Goal: Communication & Community: Answer question/provide support

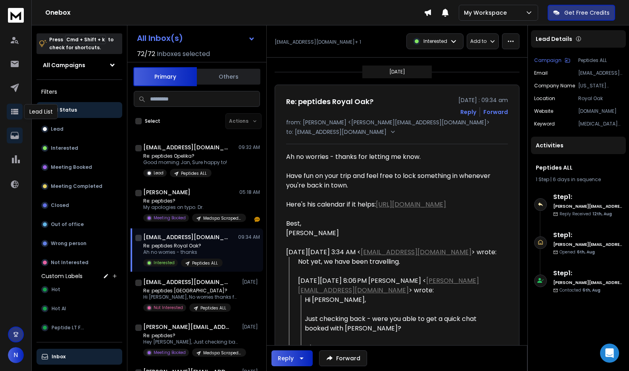
click at [20, 116] on link at bounding box center [15, 112] width 16 height 16
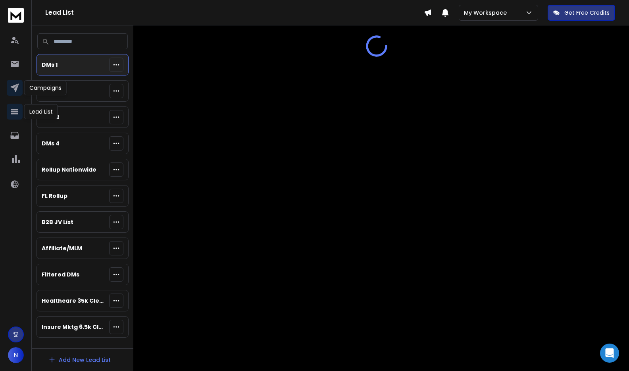
click at [19, 86] on link at bounding box center [15, 88] width 16 height 16
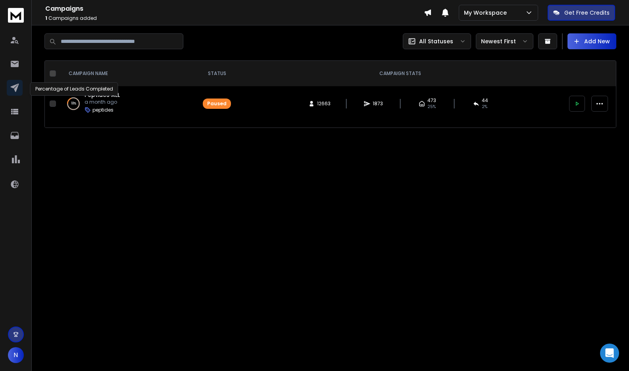
click at [71, 104] on p "18 %" at bounding box center [73, 104] width 5 height 8
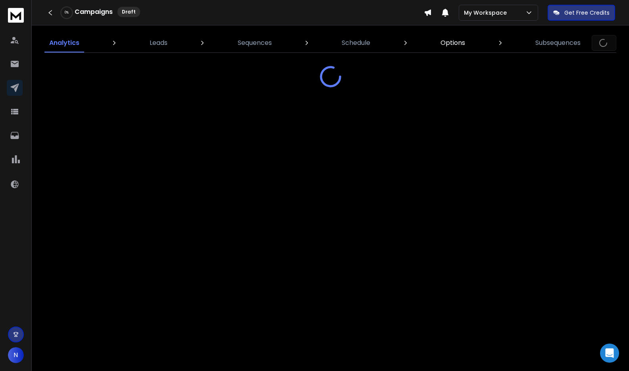
click at [451, 47] on p "Options" at bounding box center [453, 43] width 25 height 10
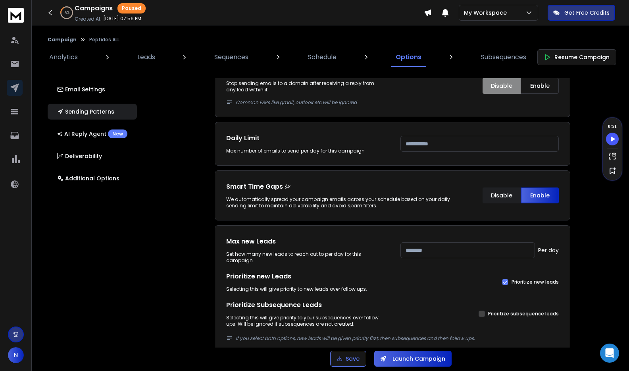
scroll to position [345, 0]
drag, startPoint x: 413, startPoint y: 248, endPoint x: 407, endPoint y: 248, distance: 6.4
click at [407, 248] on input "****" at bounding box center [468, 250] width 135 height 16
type input "*"
type input "****"
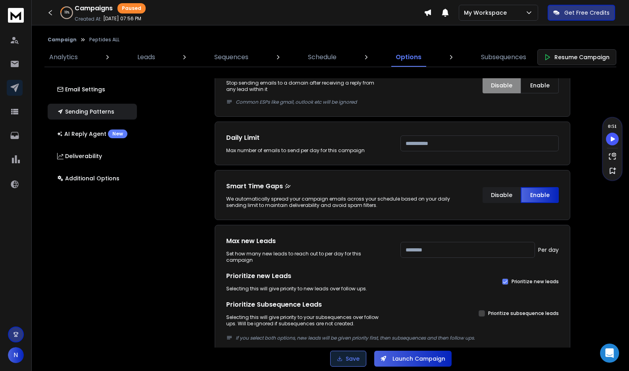
click at [353, 353] on div "Your warmest leads are on your site – Turn visits into conversations Reach Out …" at bounding box center [314, 185] width 629 height 371
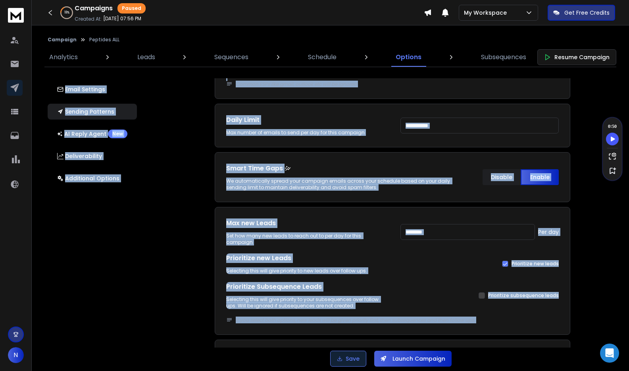
click at [350, 356] on button "Save" at bounding box center [348, 359] width 36 height 16
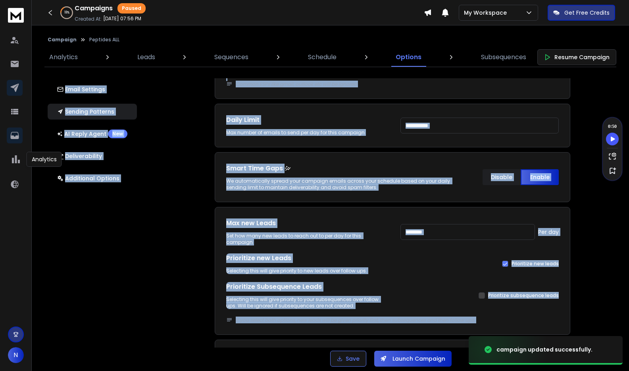
click at [15, 134] on icon at bounding box center [15, 136] width 10 height 10
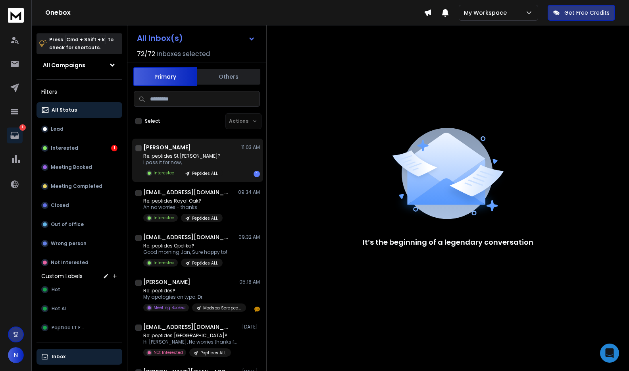
click at [191, 146] on div "[PERSON_NAME] 11:03 AM" at bounding box center [201, 147] width 117 height 8
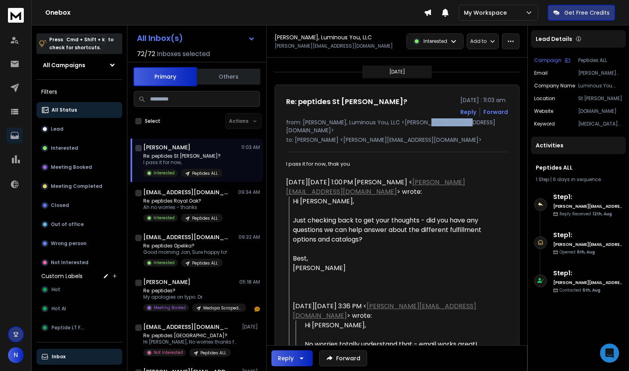
drag, startPoint x: 467, startPoint y: 122, endPoint x: 425, endPoint y: 122, distance: 42.1
click at [425, 122] on p "from: [PERSON_NAME], Luminous You, LLC <[PERSON_NAME][EMAIL_ADDRESS][DOMAIN_NAM…" at bounding box center [397, 126] width 222 height 16
click at [467, 111] on button "Reply" at bounding box center [469, 112] width 16 height 8
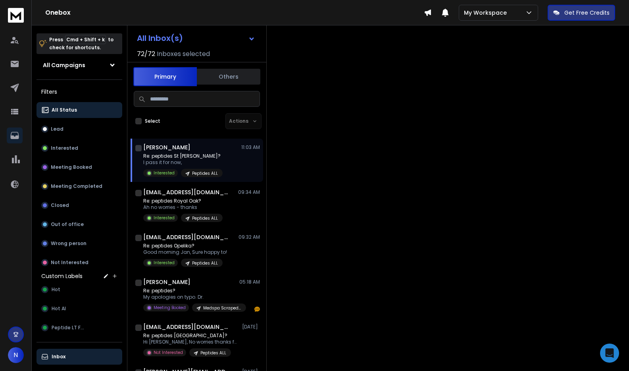
scroll to position [0, 0]
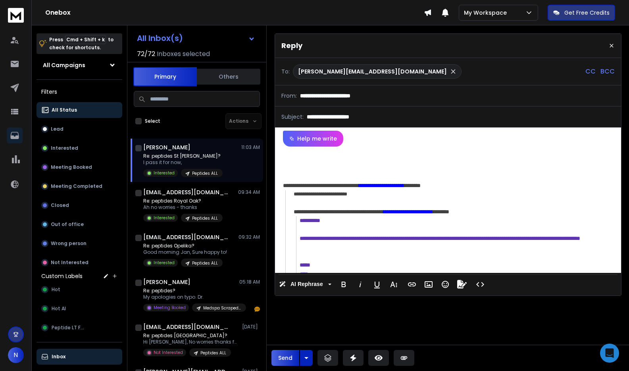
click at [465, 73] on input at bounding box center [493, 71] width 56 height 14
paste input
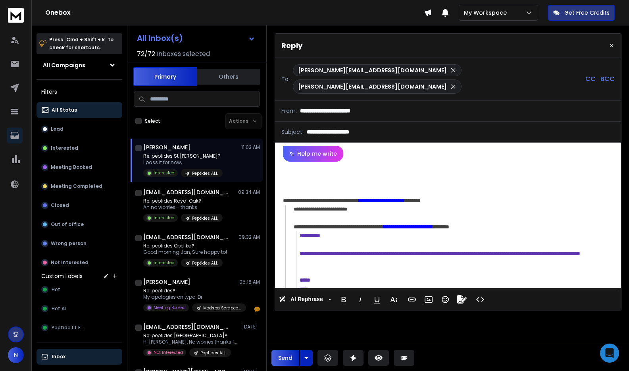
click at [326, 170] on div at bounding box center [448, 174] width 330 height 9
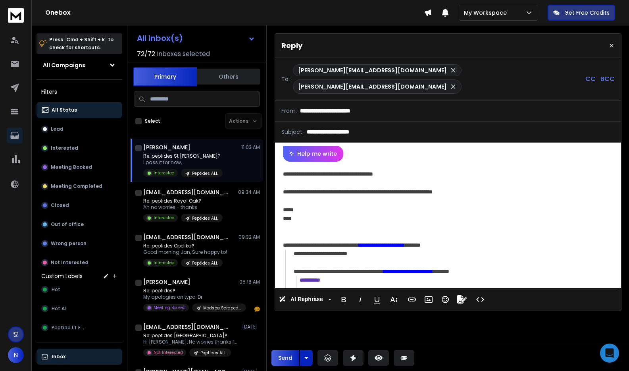
click at [393, 170] on div "**********" at bounding box center [447, 174] width 328 height 9
click at [285, 356] on button "Send" at bounding box center [286, 358] width 28 height 16
drag, startPoint x: 376, startPoint y: 70, endPoint x: 321, endPoint y: 71, distance: 54.4
click at [321, 71] on div "[PERSON_NAME][EMAIL_ADDRESS][DOMAIN_NAME]" at bounding box center [377, 70] width 169 height 12
copy p "[DOMAIN_NAME]"
